Goal: Task Accomplishment & Management: Use online tool/utility

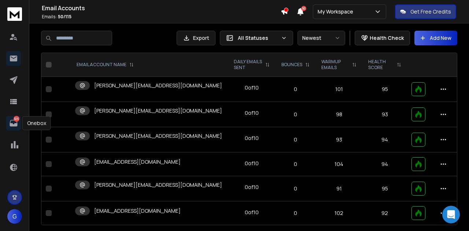
click at [11, 121] on icon at bounding box center [13, 123] width 9 height 9
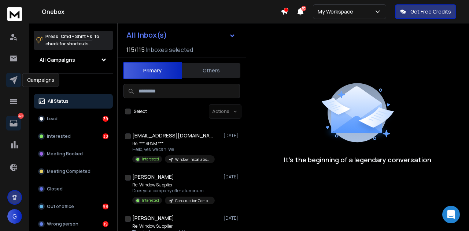
click at [19, 74] on link at bounding box center [13, 80] width 15 height 15
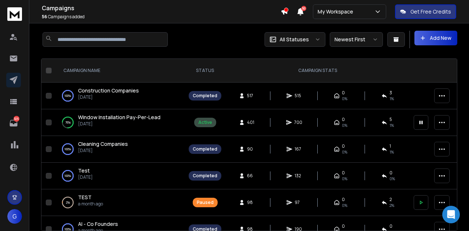
click at [126, 120] on span "Window Installation Pay-Per-Lead" at bounding box center [119, 117] width 82 height 7
